Goal: Information Seeking & Learning: Check status

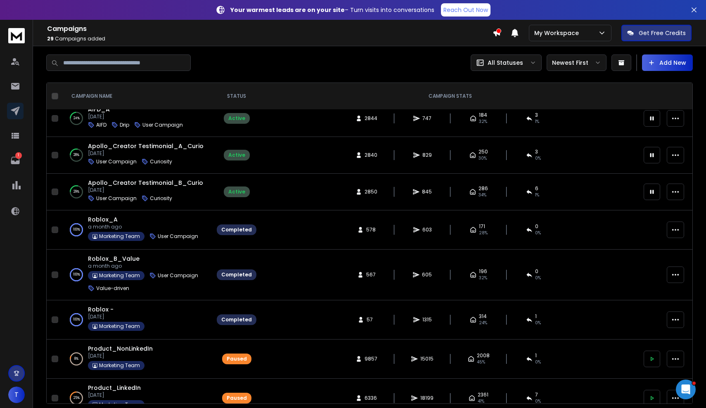
scroll to position [275, 0]
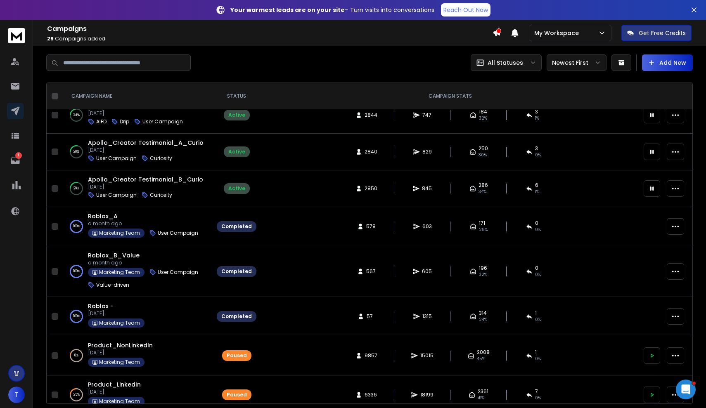
click at [105, 260] on p "a month ago" at bounding box center [146, 263] width 116 height 7
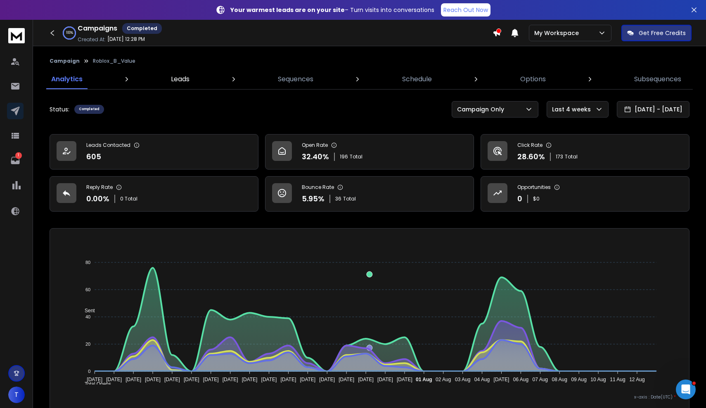
click at [178, 78] on p "Leads" at bounding box center [180, 79] width 19 height 10
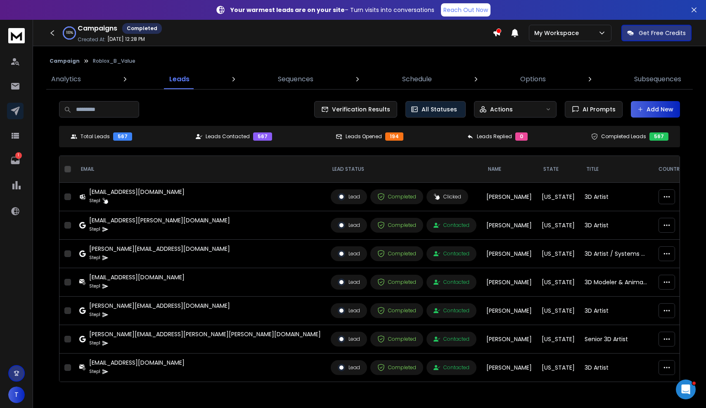
click at [438, 115] on button "All Statuses" at bounding box center [436, 109] width 60 height 17
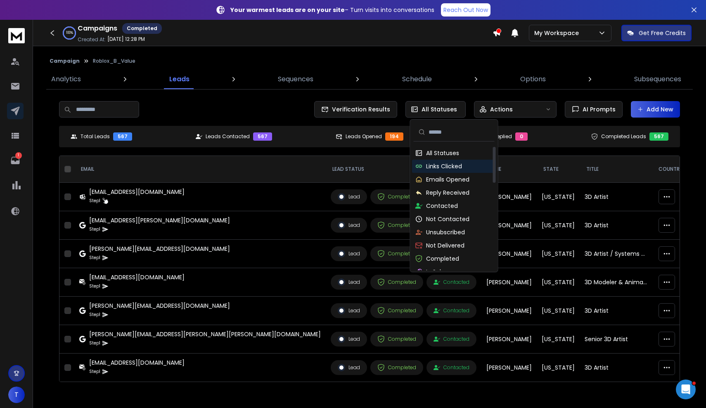
click at [443, 164] on p "Links Clicked" at bounding box center [444, 166] width 36 height 8
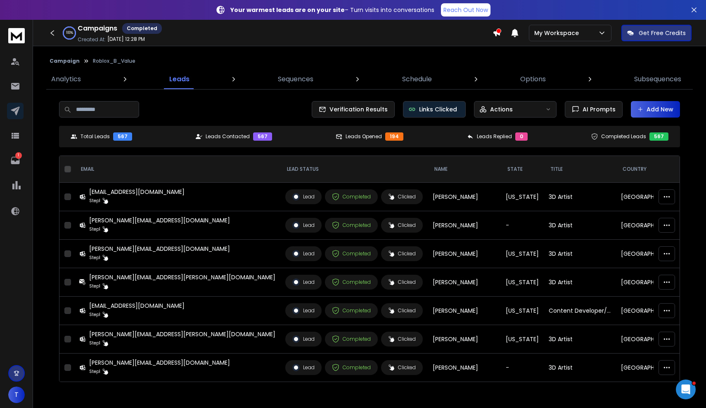
click at [438, 111] on p "Links Clicked" at bounding box center [438, 109] width 38 height 8
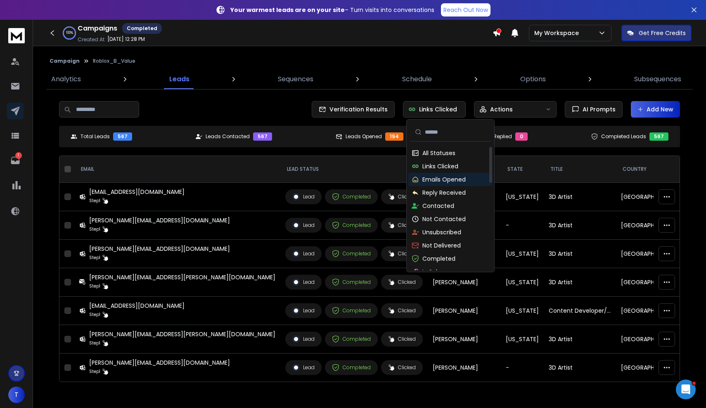
click at [432, 176] on p "Emails Opened" at bounding box center [444, 180] width 43 height 8
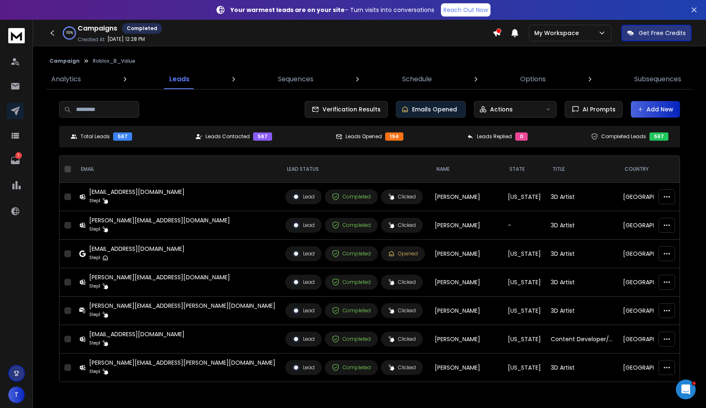
click at [438, 112] on p "Emails Opened" at bounding box center [434, 109] width 45 height 8
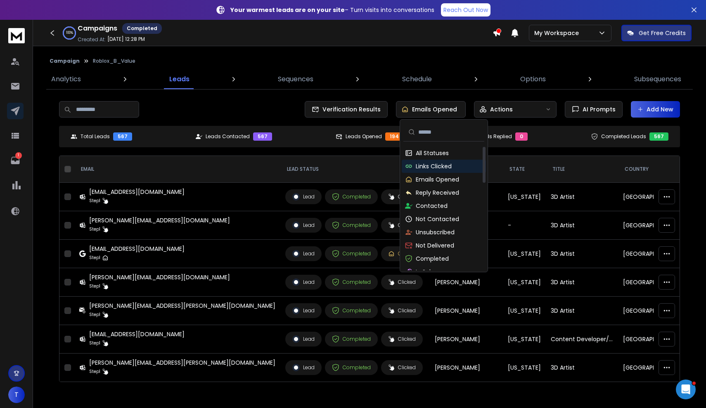
click at [434, 162] on p "Links Clicked" at bounding box center [434, 166] width 36 height 8
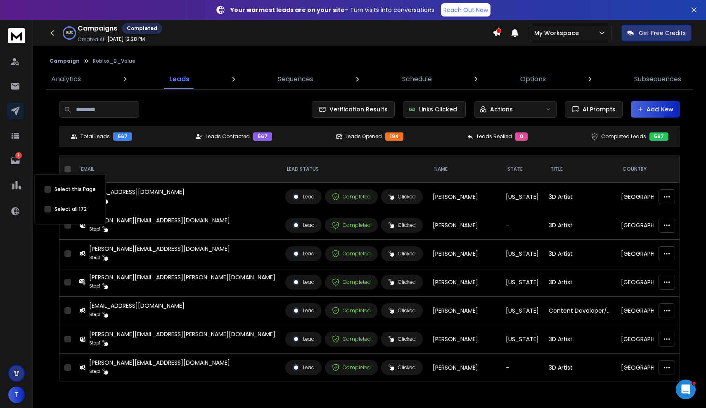
click at [45, 210] on button "Select this Page" at bounding box center [48, 209] width 7 height 7
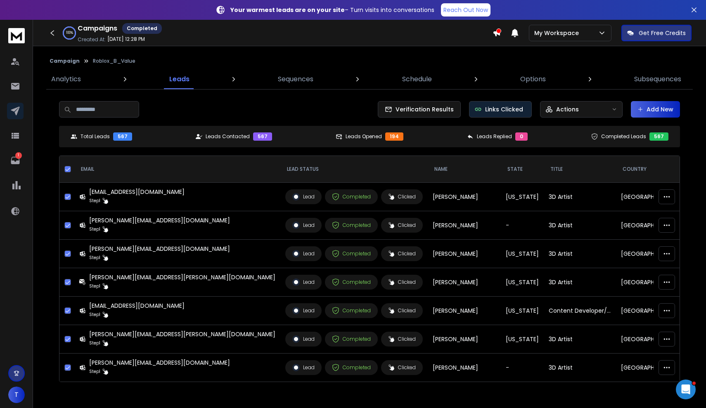
click at [517, 108] on p "Links Clicked" at bounding box center [504, 109] width 38 height 8
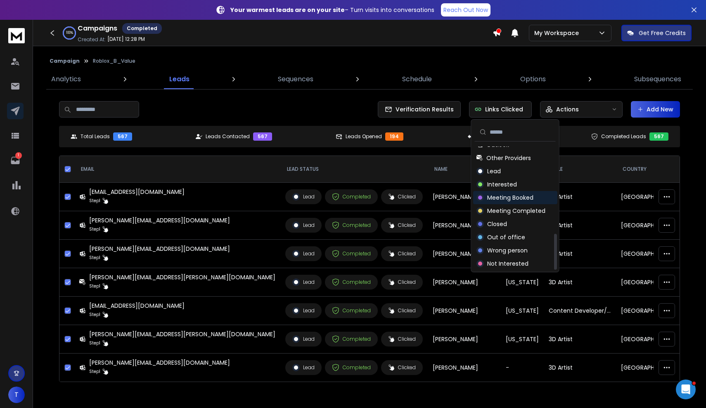
scroll to position [299, 0]
click at [517, 190] on div "Interested" at bounding box center [515, 184] width 84 height 13
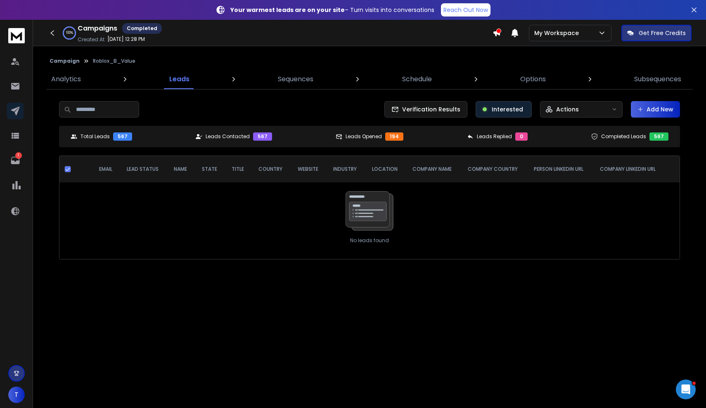
click at [496, 110] on p "Interested" at bounding box center [507, 109] width 31 height 8
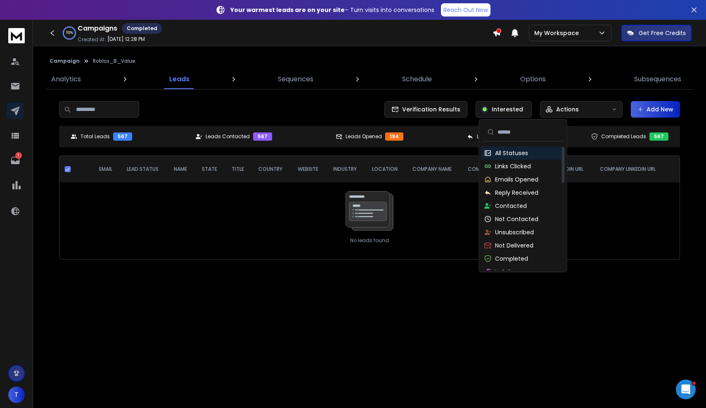
click at [511, 155] on p "All Statuses" at bounding box center [511, 153] width 33 height 8
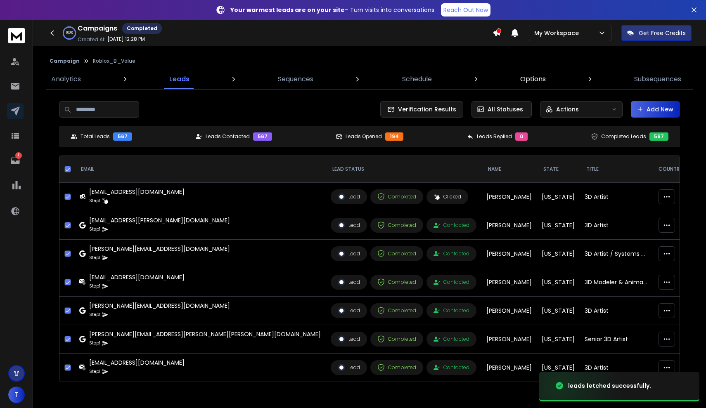
click at [525, 84] on p "Options" at bounding box center [533, 79] width 26 height 10
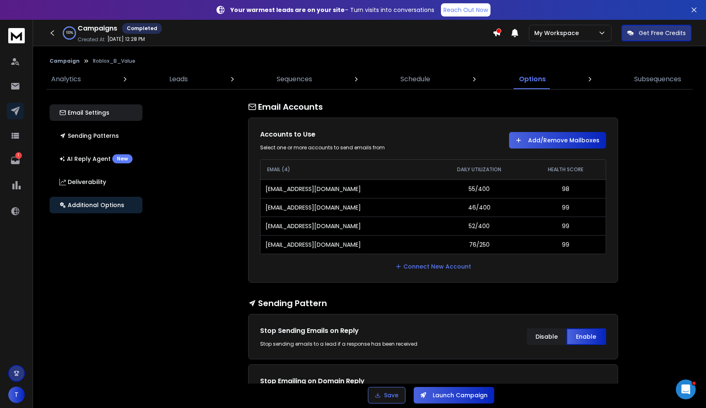
click at [105, 202] on p "Additional Options" at bounding box center [91, 205] width 65 height 8
click at [182, 77] on p "Leads" at bounding box center [178, 79] width 19 height 10
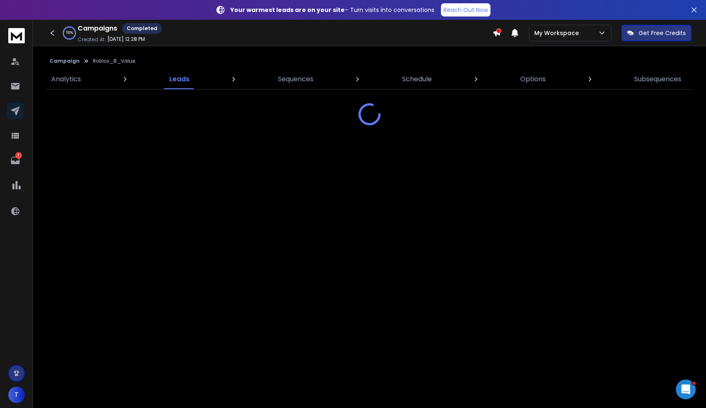
click at [180, 78] on p "Leads" at bounding box center [179, 79] width 20 height 10
click at [279, 77] on p "Sequences" at bounding box center [296, 79] width 36 height 10
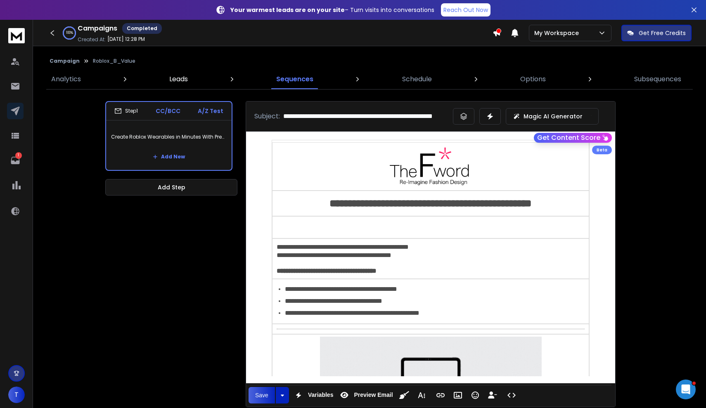
click at [186, 75] on p "Leads" at bounding box center [178, 79] width 19 height 10
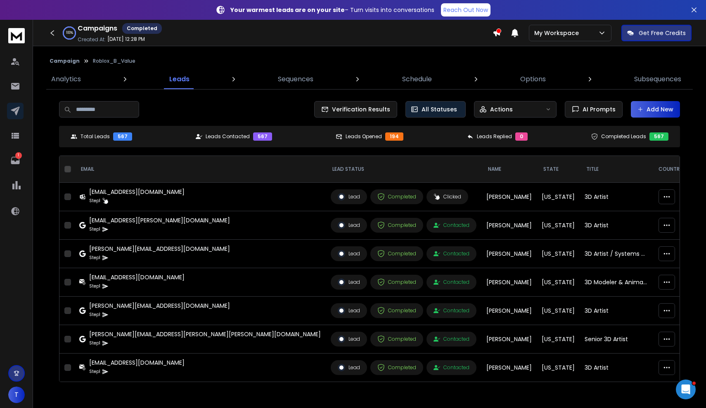
click at [436, 113] on p "All Statuses" at bounding box center [440, 109] width 36 height 8
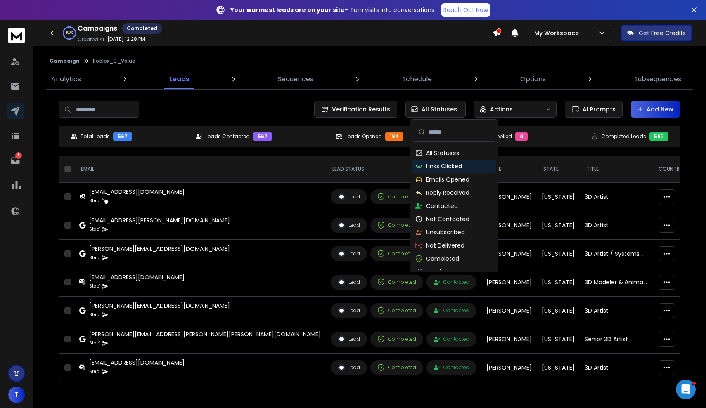
click at [342, 130] on div "Total Leads 567 Leads Contacted 567 Leads Opened 194 Leads Replied 0 Completed …" at bounding box center [370, 136] width 622 height 21
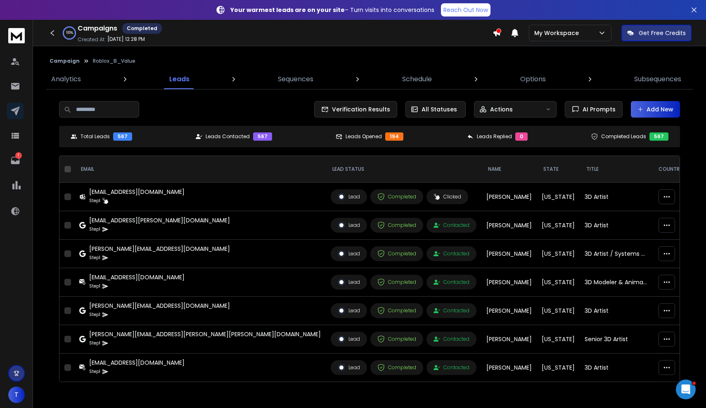
click at [366, 138] on p "Leads Opened" at bounding box center [364, 136] width 36 height 7
click at [402, 125] on div "Verification Results All Statuses Actions AI Prompts Add New Total Leads 567 Le…" at bounding box center [370, 237] width 622 height 273
click at [433, 108] on p "All Statuses" at bounding box center [440, 109] width 36 height 8
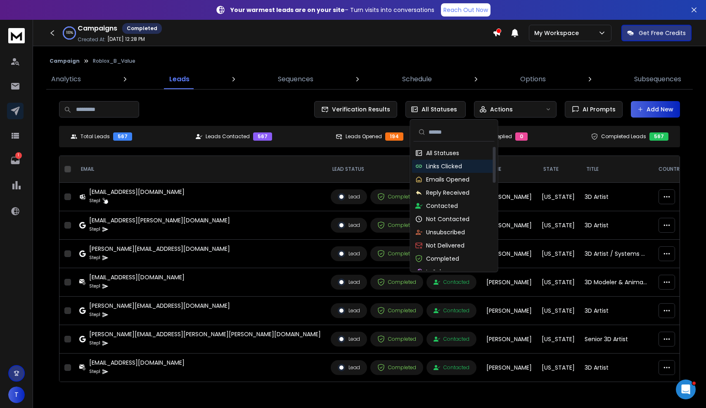
click at [448, 168] on p "Links Clicked" at bounding box center [444, 166] width 36 height 8
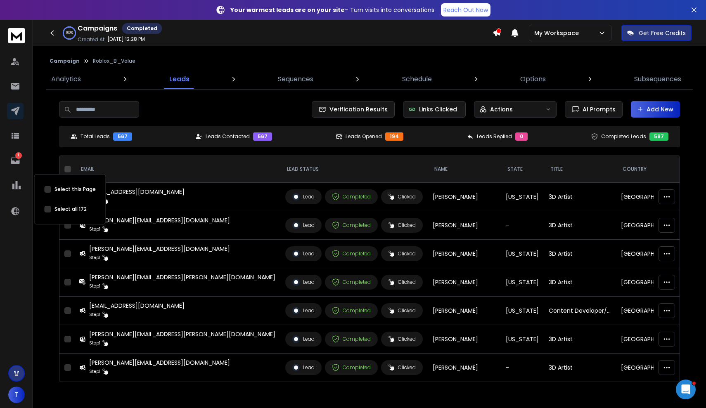
click at [49, 213] on div "Select all 172" at bounding box center [70, 209] width 51 height 17
click at [48, 212] on button "Select this Page" at bounding box center [48, 209] width 7 height 7
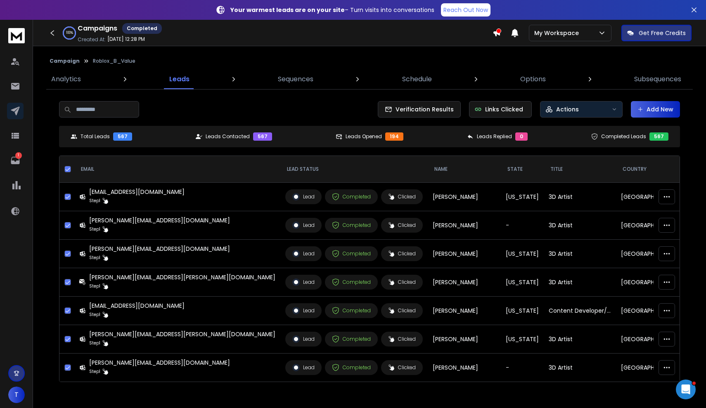
click at [589, 110] on div "Actions" at bounding box center [577, 109] width 63 height 8
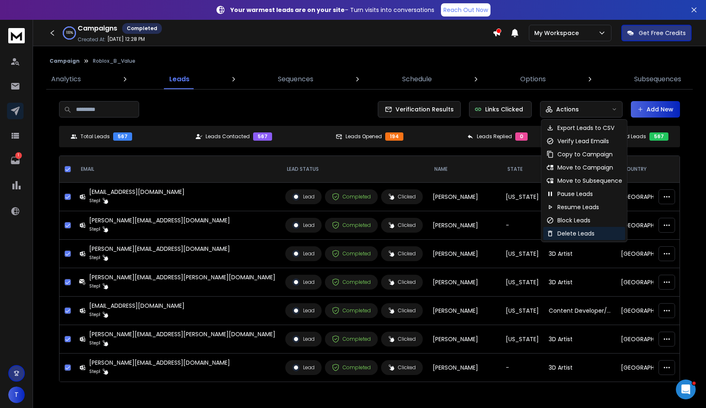
click at [271, 98] on div "Verification Results Links Clicked Actions Add New Total Leads 567 Leads Contac…" at bounding box center [369, 238] width 647 height 280
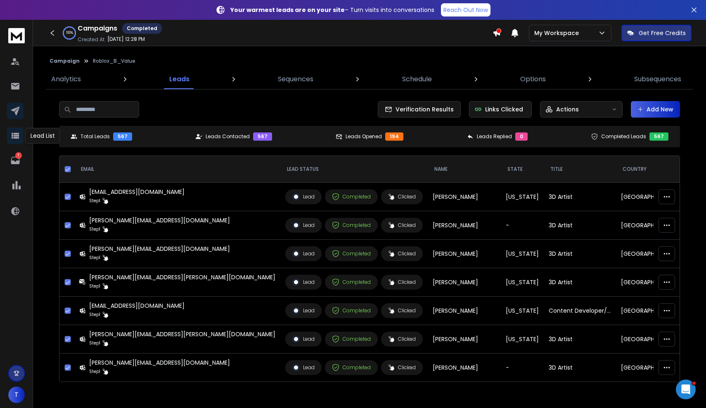
click at [18, 140] on icon at bounding box center [15, 136] width 10 height 10
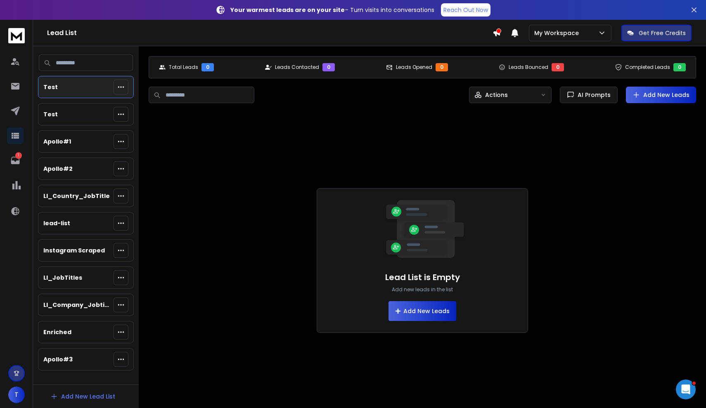
click at [63, 229] on div "lead-list" at bounding box center [86, 223] width 96 height 22
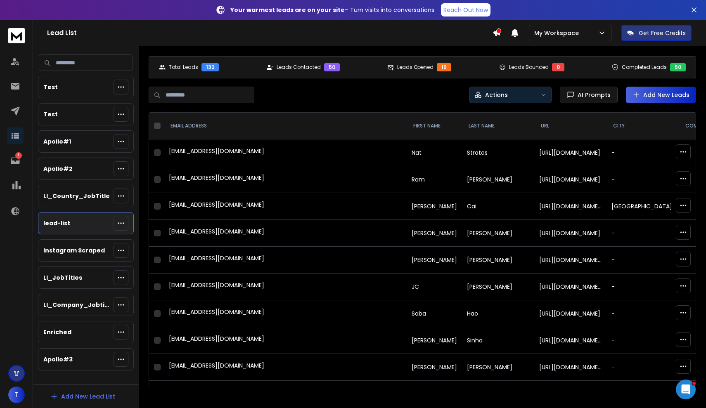
click at [513, 93] on div "Actions" at bounding box center [506, 95] width 63 height 8
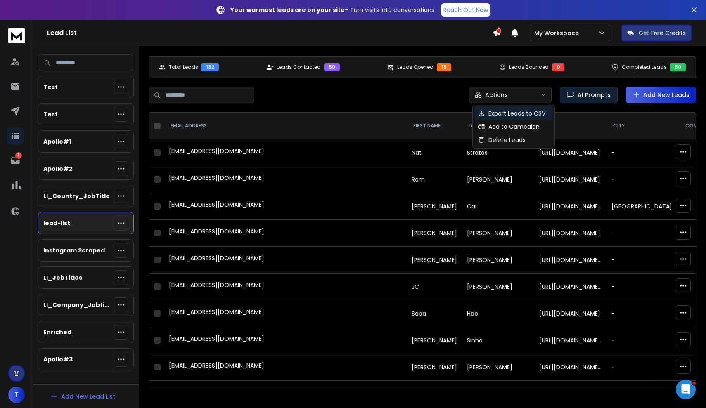
click at [582, 96] on span "AI Prompts" at bounding box center [592, 95] width 36 height 8
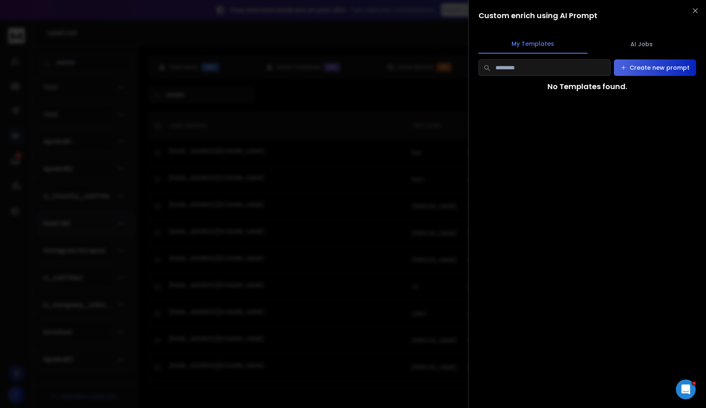
click at [570, 66] on input at bounding box center [545, 67] width 132 height 17
click at [650, 47] on button "AI Jobs" at bounding box center [642, 44] width 109 height 18
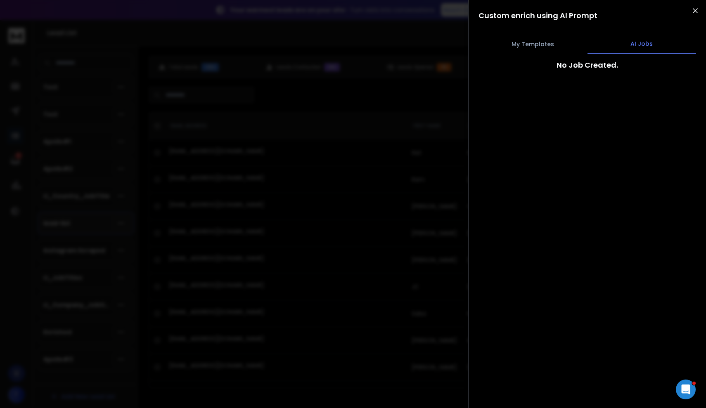
click at [692, 11] on icon "button" at bounding box center [695, 11] width 8 height 8
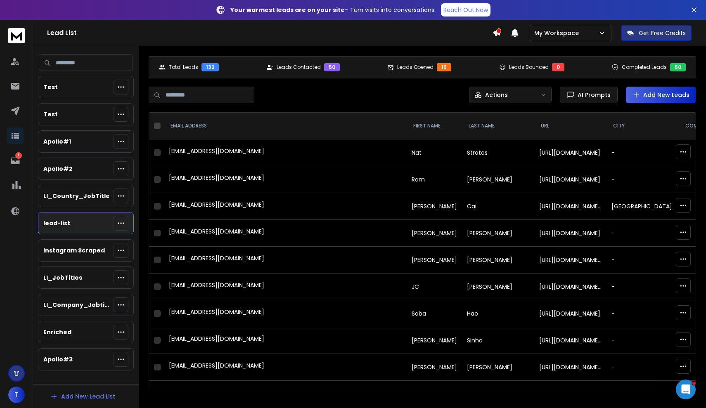
click at [684, 392] on icon "Open Intercom Messenger" at bounding box center [686, 390] width 6 height 7
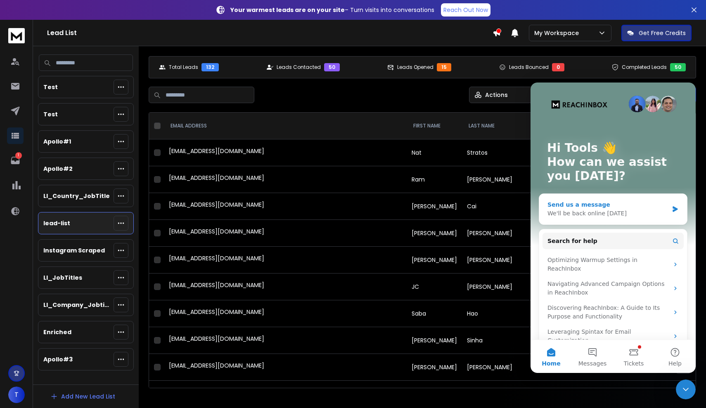
click at [624, 217] on div "We'll be back online [DATE]" at bounding box center [608, 213] width 121 height 9
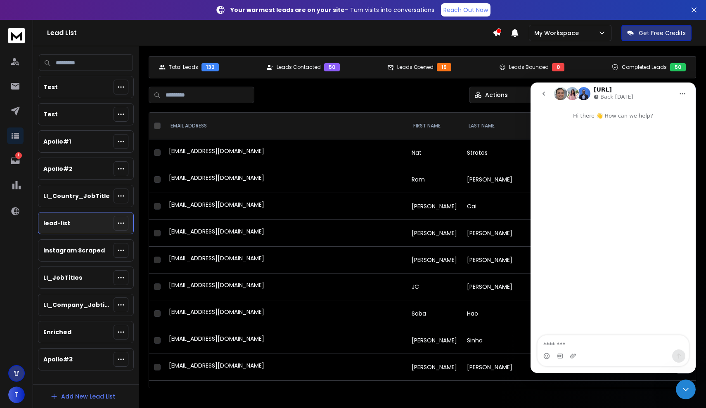
click at [594, 334] on div "Intercom messenger" at bounding box center [613, 228] width 165 height 216
click at [591, 342] on textarea "Message…" at bounding box center [613, 343] width 151 height 14
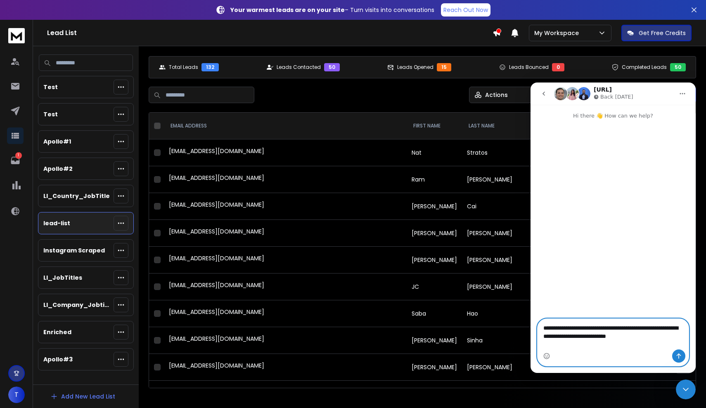
type textarea "**********"
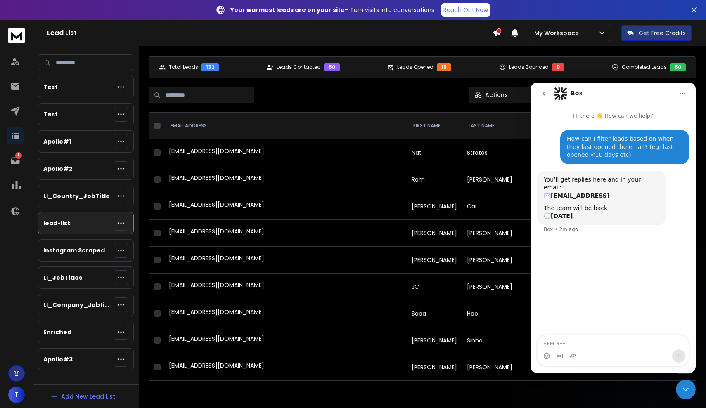
click at [693, 8] on icon at bounding box center [694, 9] width 7 height 7
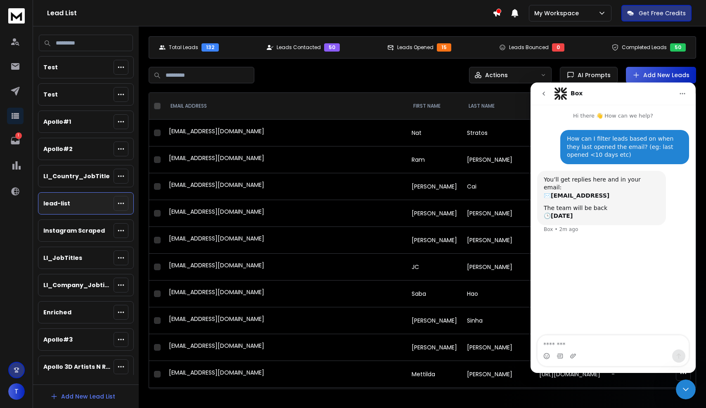
click at [543, 88] on button "go back" at bounding box center [544, 94] width 16 height 16
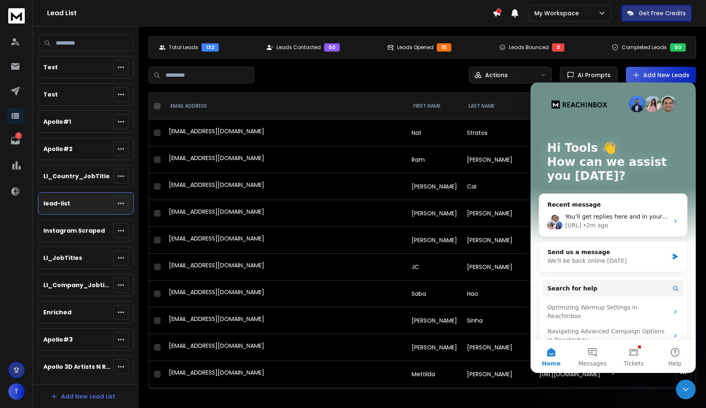
click at [543, 88] on div "Hi Tools 👋 How can we assist you [DATE]?" at bounding box center [613, 164] width 149 height 163
click at [544, 90] on div "Hi Tools 👋 How can we assist you [DATE]?" at bounding box center [613, 164] width 149 height 163
click at [686, 399] on div "Total Leads 132 Leads Contacted 50 Leads Opened 15 Leads Bounced 0 Completed Le…" at bounding box center [369, 212] width 673 height 373
click at [684, 392] on icon "Close Intercom Messenger" at bounding box center [686, 390] width 10 height 10
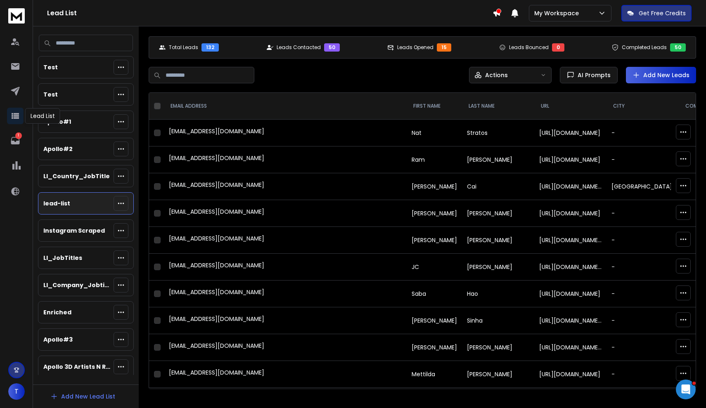
click at [16, 115] on icon at bounding box center [15, 116] width 7 height 6
click at [11, 119] on icon at bounding box center [15, 116] width 10 height 10
click at [622, 42] on div "Total Leads 132 Leads Contacted 50 Leads Opened 15 Leads Bounced 0 Completed Le…" at bounding box center [423, 47] width 548 height 22
click at [596, 17] on button "My Workspace" at bounding box center [570, 13] width 83 height 17
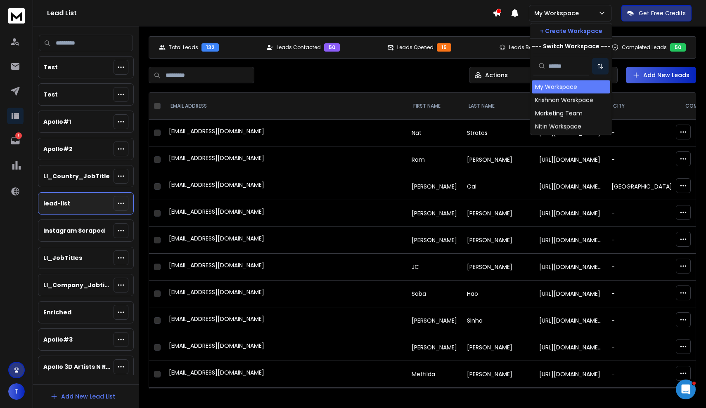
click at [601, 67] on icon "Sort by Sort A-Z" at bounding box center [602, 67] width 2 height 1
click at [607, 95] on th "city" at bounding box center [643, 106] width 72 height 27
click at [557, 117] on div "Marketing Team" at bounding box center [558, 113] width 47 height 8
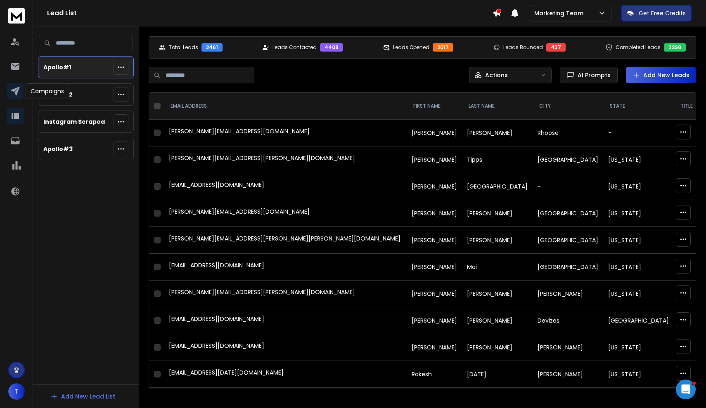
click at [12, 94] on icon at bounding box center [15, 91] width 10 height 10
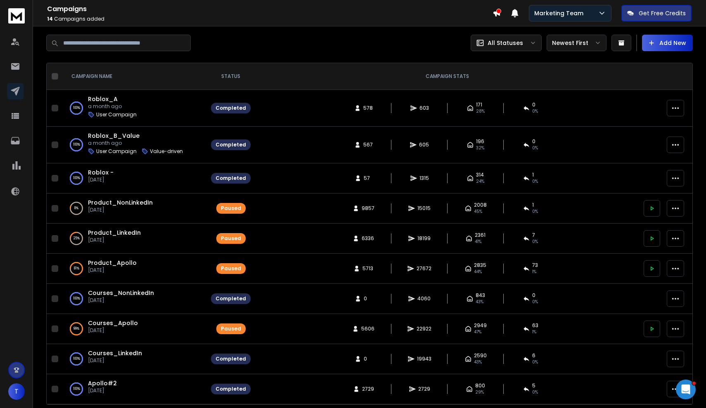
click at [557, 20] on button "Marketing Team" at bounding box center [570, 13] width 83 height 17
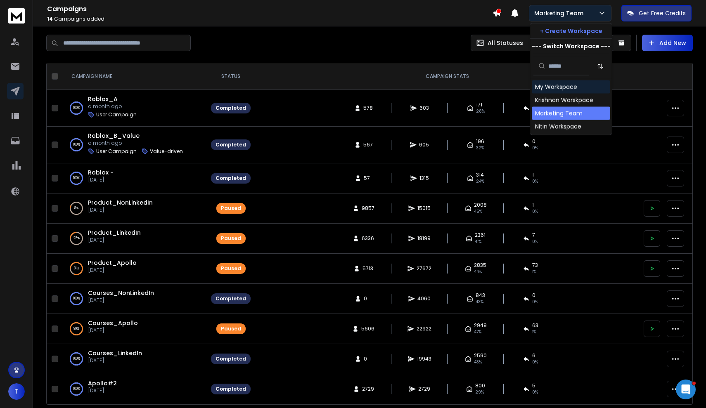
click at [557, 20] on button "Marketing Team" at bounding box center [570, 13] width 83 height 17
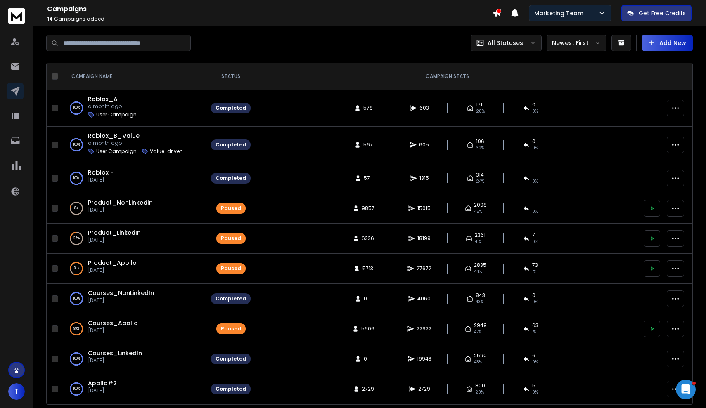
click at [575, 17] on p "Marketing Team" at bounding box center [560, 13] width 52 height 8
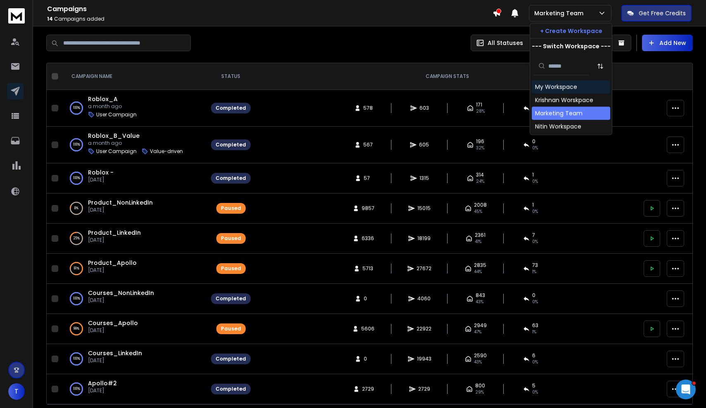
click at [560, 88] on div "My Workspace" at bounding box center [556, 87] width 42 height 8
